Goal: Task Accomplishment & Management: Use online tool/utility

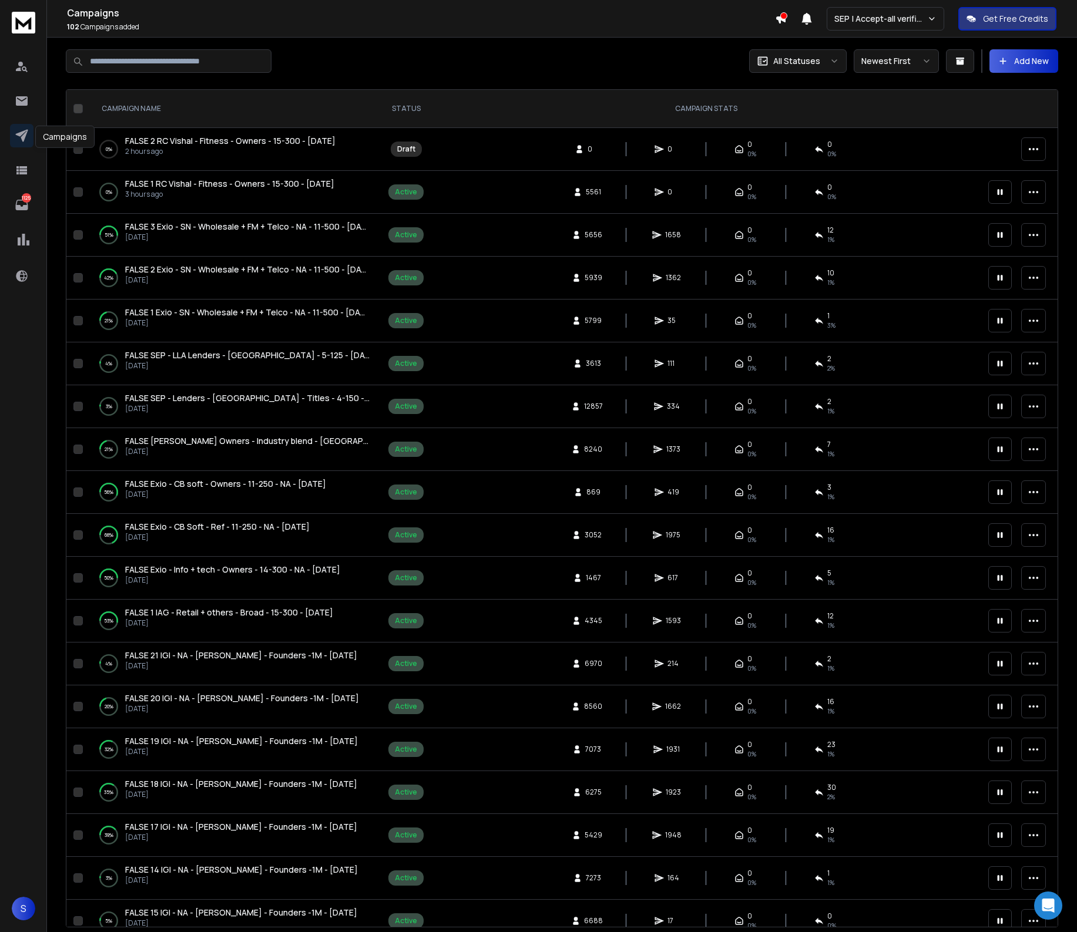
click at [192, 142] on span "FALSE 2 RC Vishal - Fitness - Owners - 15-300 - [DATE]" at bounding box center [230, 140] width 210 height 11
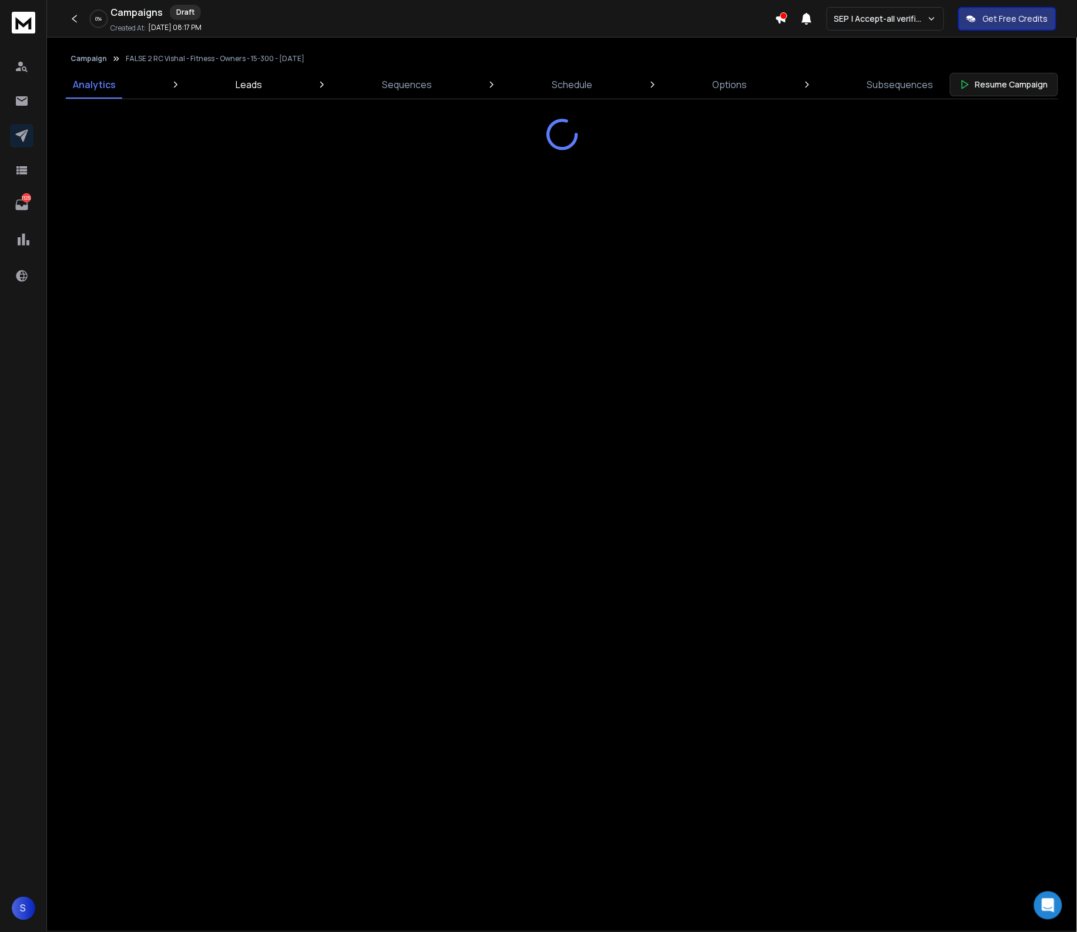
click at [254, 86] on p "Leads" at bounding box center [249, 85] width 26 height 14
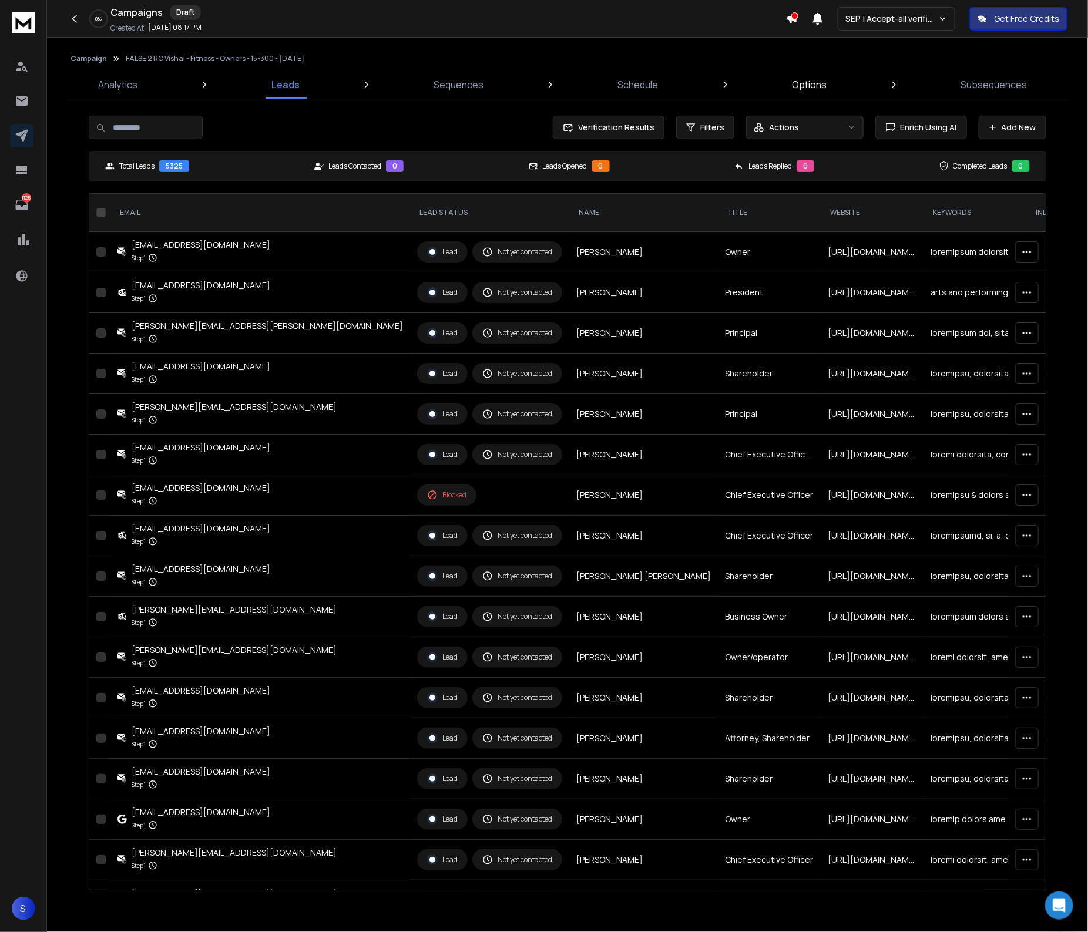
click at [823, 94] on link "Options" at bounding box center [809, 84] width 49 height 28
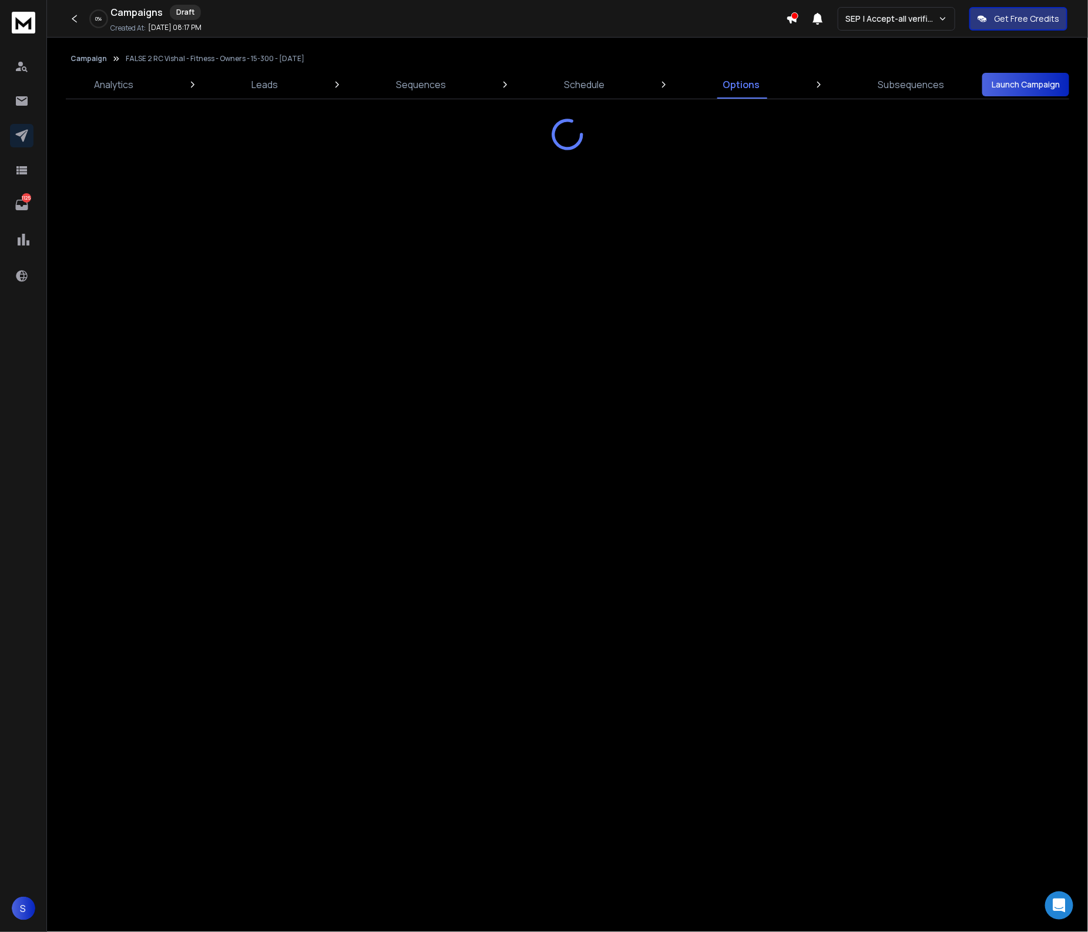
select select "*"
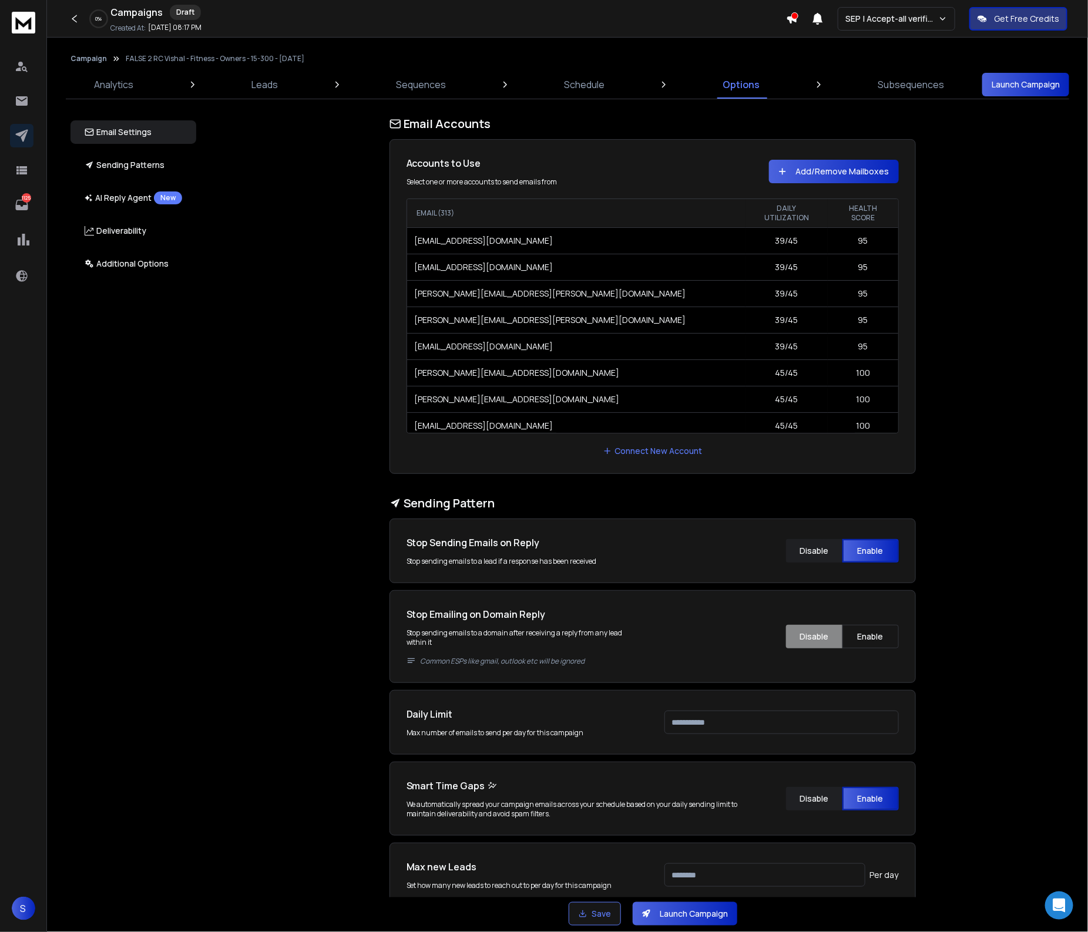
click at [674, 922] on button "Launch Campaign" at bounding box center [685, 913] width 105 height 23
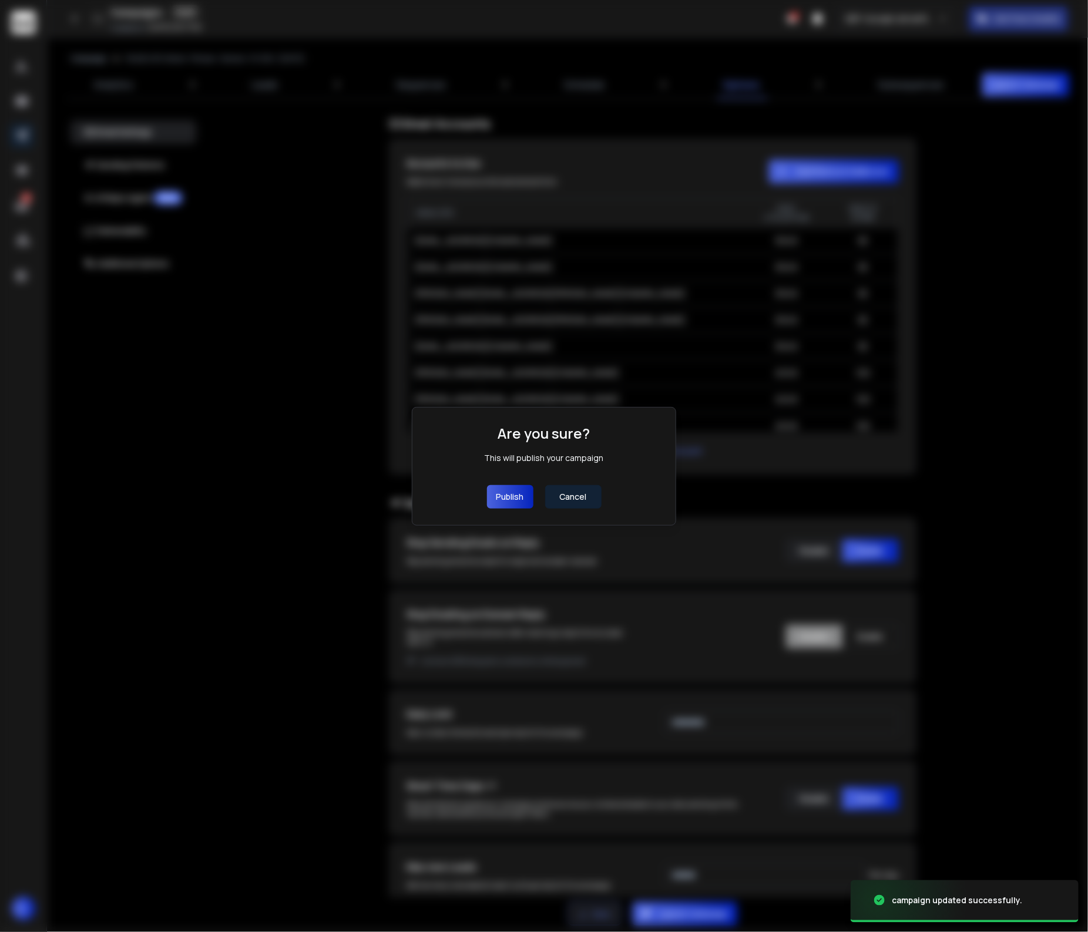
click at [514, 500] on button "Publish" at bounding box center [510, 496] width 46 height 23
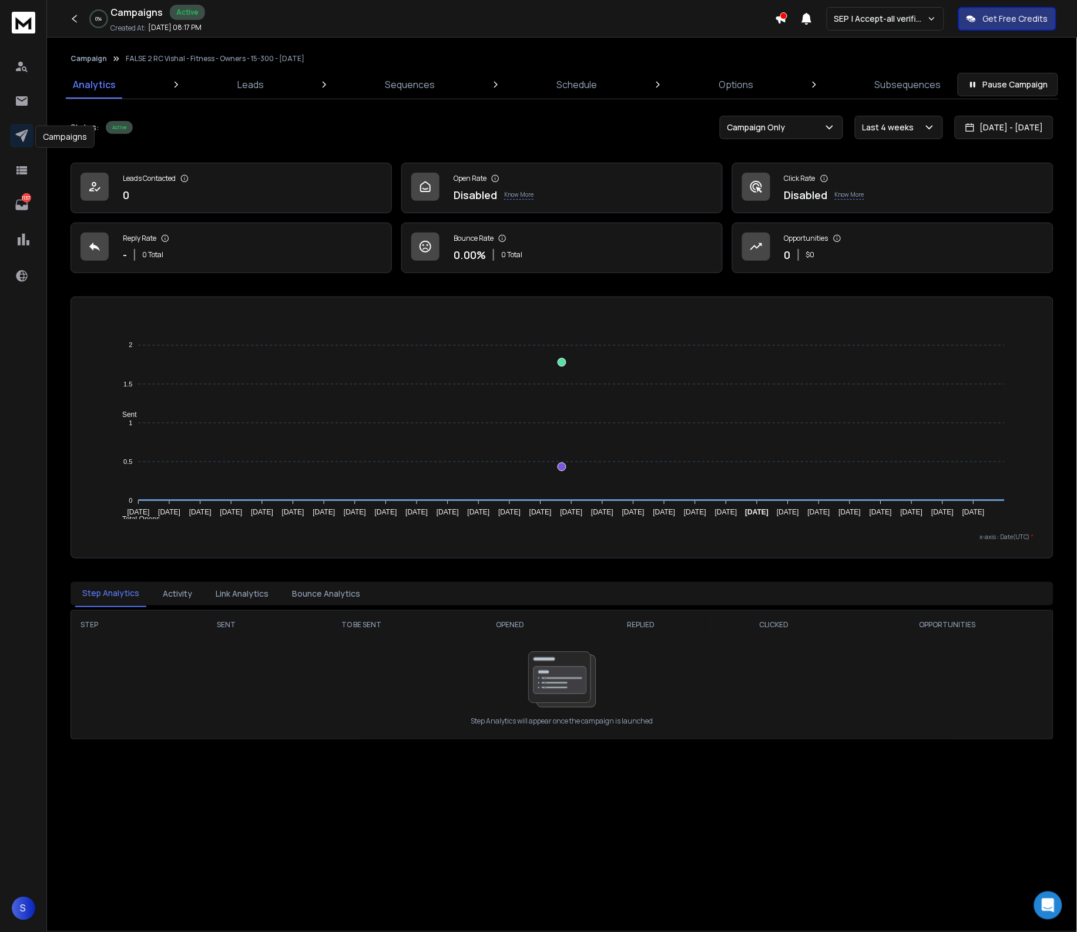
click at [12, 130] on link at bounding box center [21, 135] width 23 height 23
